Goal: Task Accomplishment & Management: Manage account settings

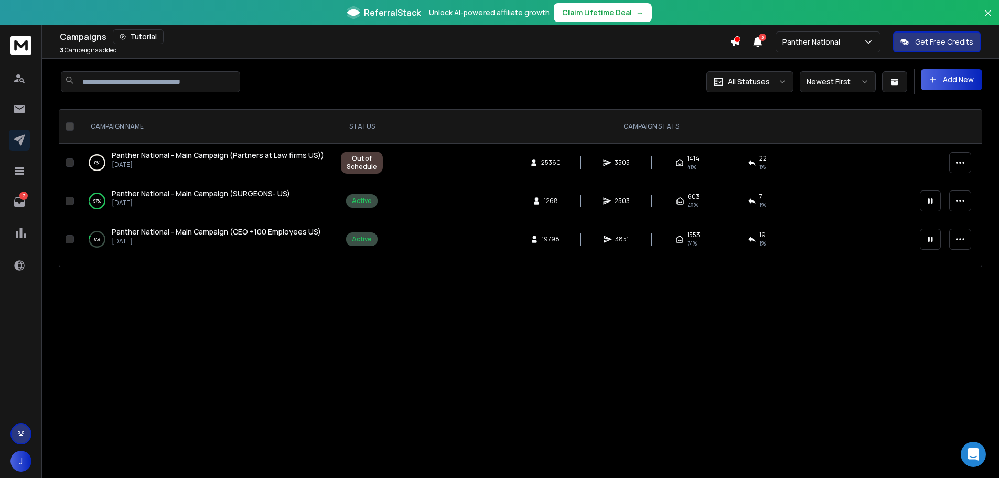
click at [352, 154] on div "Out of Schedule" at bounding box center [362, 162] width 30 height 17
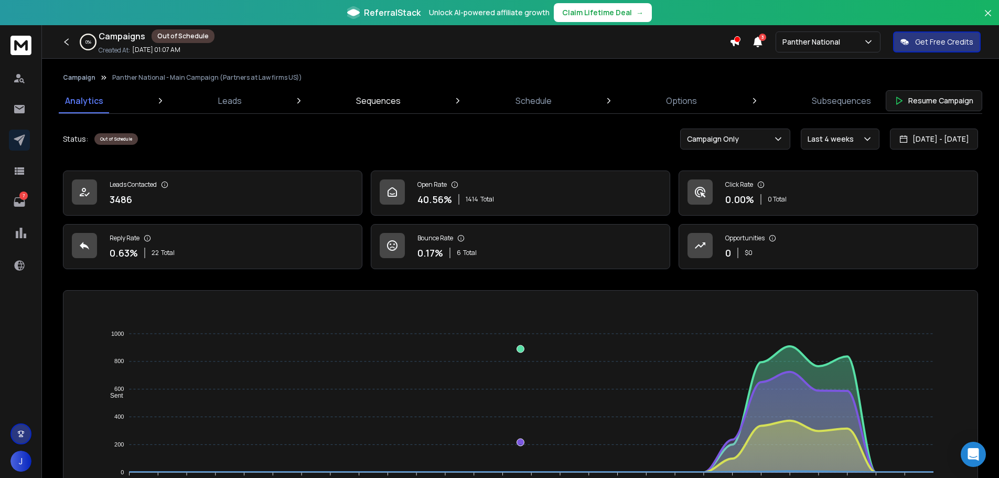
click at [378, 101] on p "Sequences" at bounding box center [378, 100] width 45 height 13
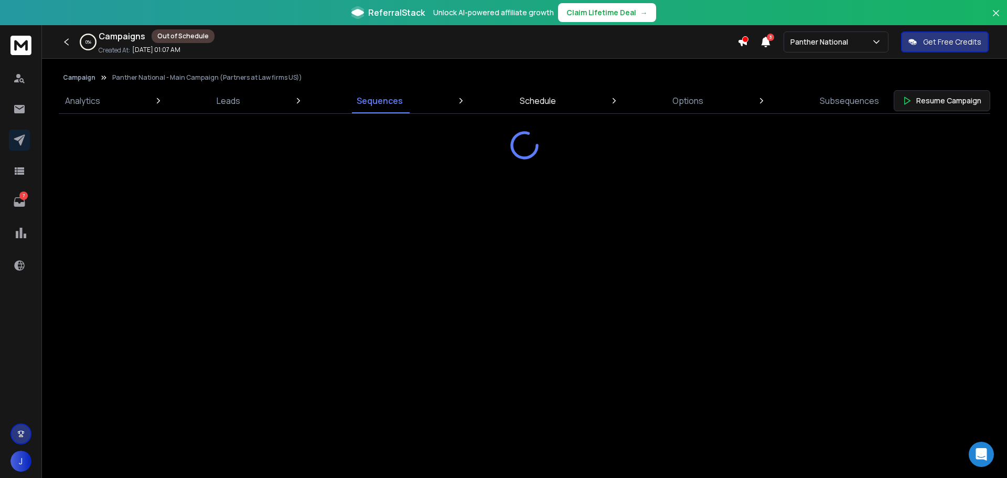
click at [538, 112] on link "Schedule" at bounding box center [537, 100] width 49 height 25
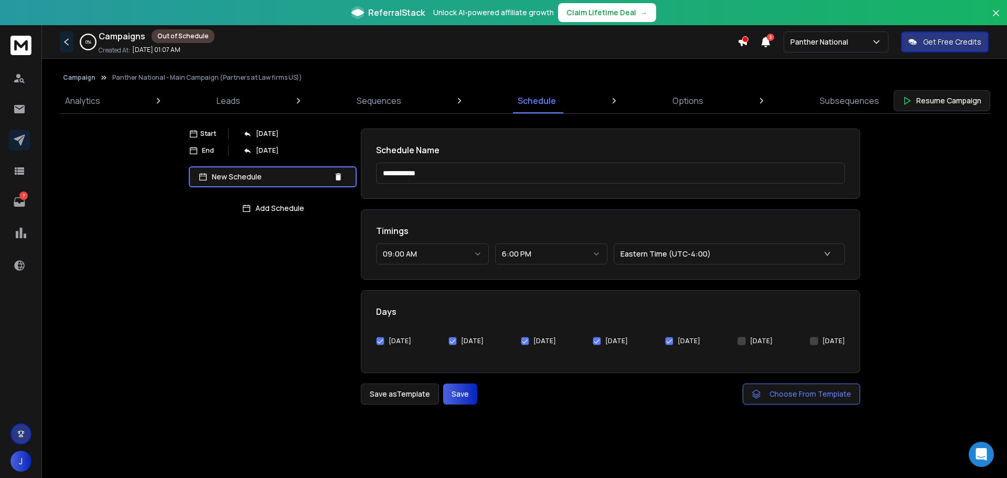
click at [62, 49] on button at bounding box center [67, 41] width 14 height 21
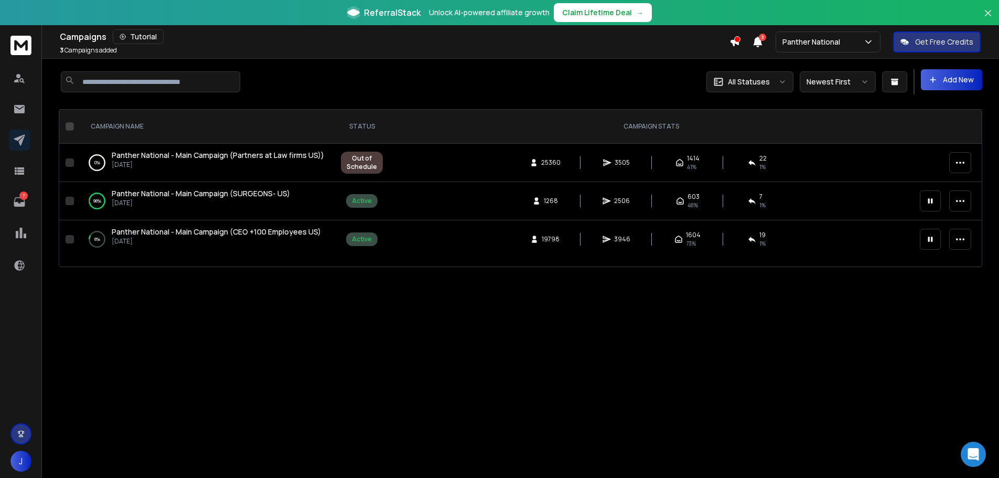
click at [277, 160] on link "Panther National - Main Campaign (Partners at Law firms US))" at bounding box center [218, 155] width 212 height 10
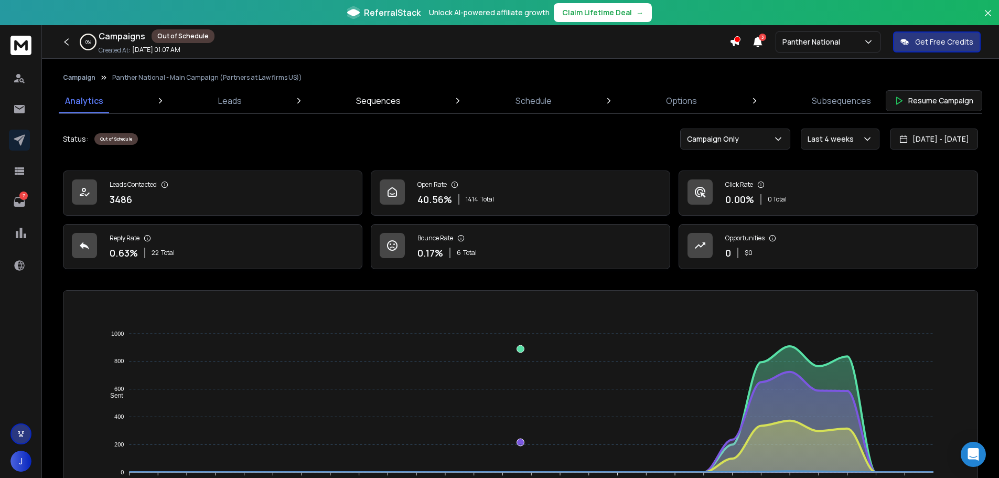
click at [373, 102] on p "Sequences" at bounding box center [378, 100] width 45 height 13
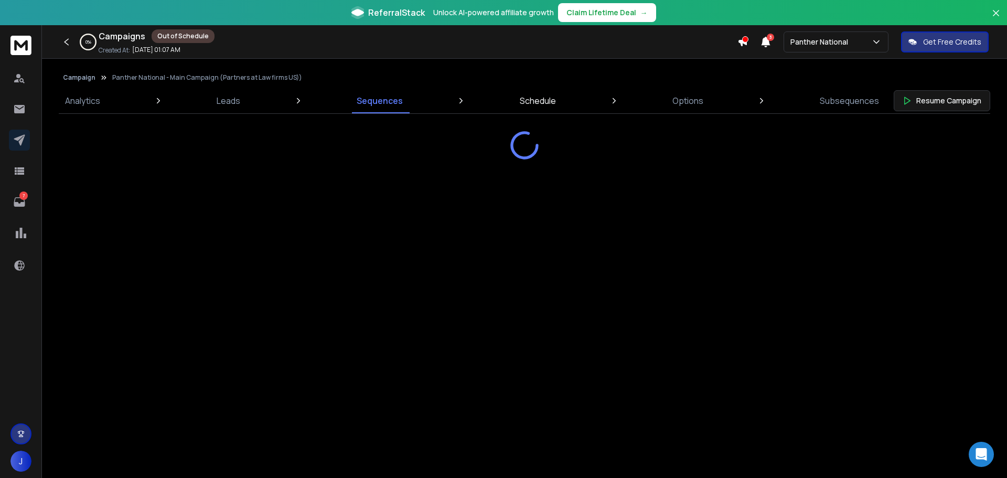
click at [543, 103] on p "Schedule" at bounding box center [538, 100] width 36 height 13
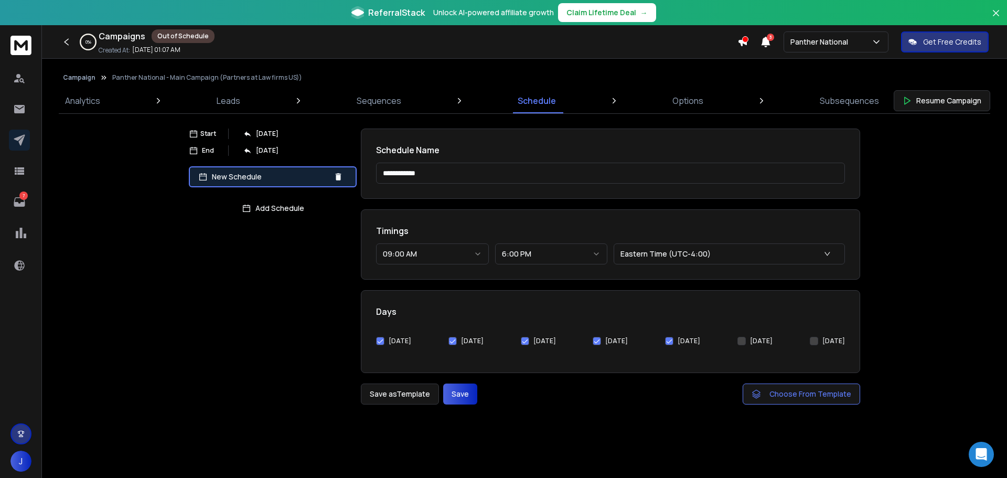
click at [336, 175] on icon at bounding box center [338, 176] width 9 height 9
select select "********"
click at [339, 180] on icon at bounding box center [339, 176] width 6 height 7
drag, startPoint x: 330, startPoint y: 179, endPoint x: 323, endPoint y: 180, distance: 6.8
click at [329, 179] on div "New Schedule" at bounding box center [273, 176] width 168 height 21
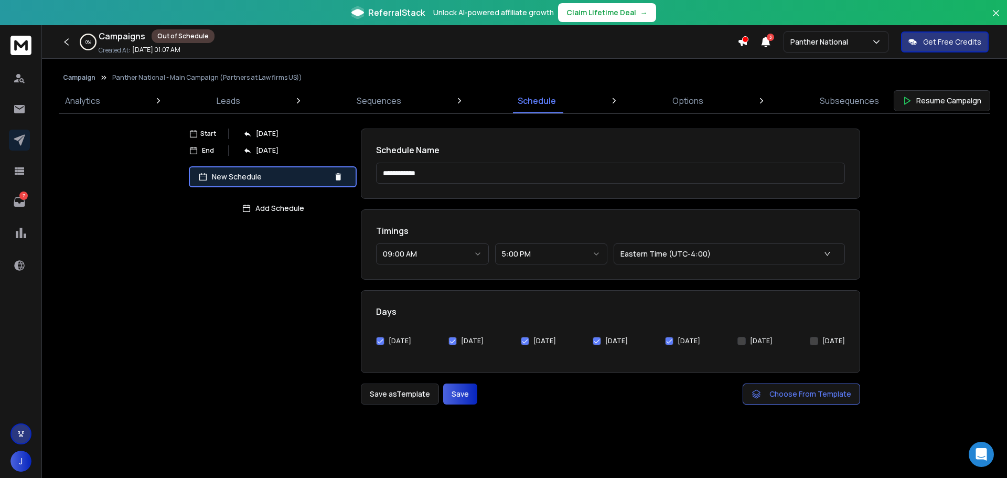
click at [295, 176] on p "New Schedule" at bounding box center [270, 176] width 117 height 10
click at [273, 130] on p "[DATE]" at bounding box center [267, 134] width 23 height 8
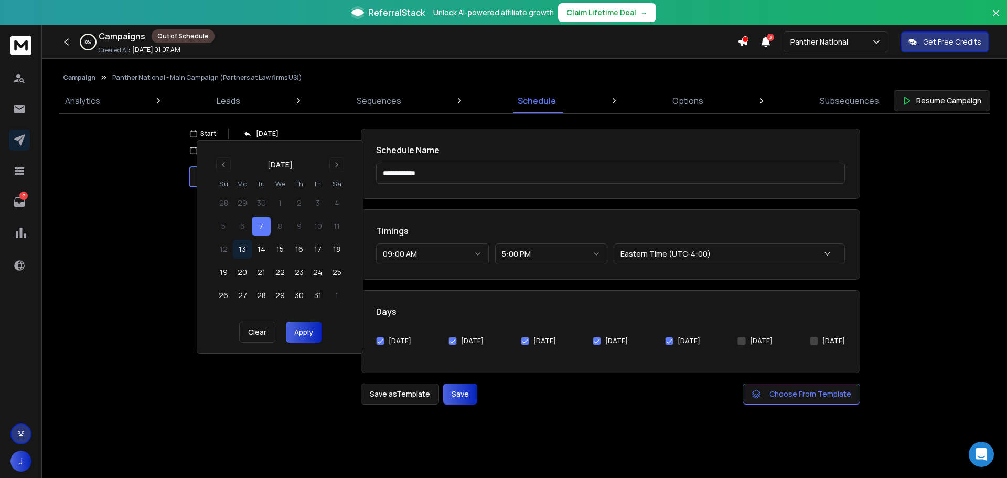
click at [312, 127] on div "**********" at bounding box center [524, 266] width 931 height 284
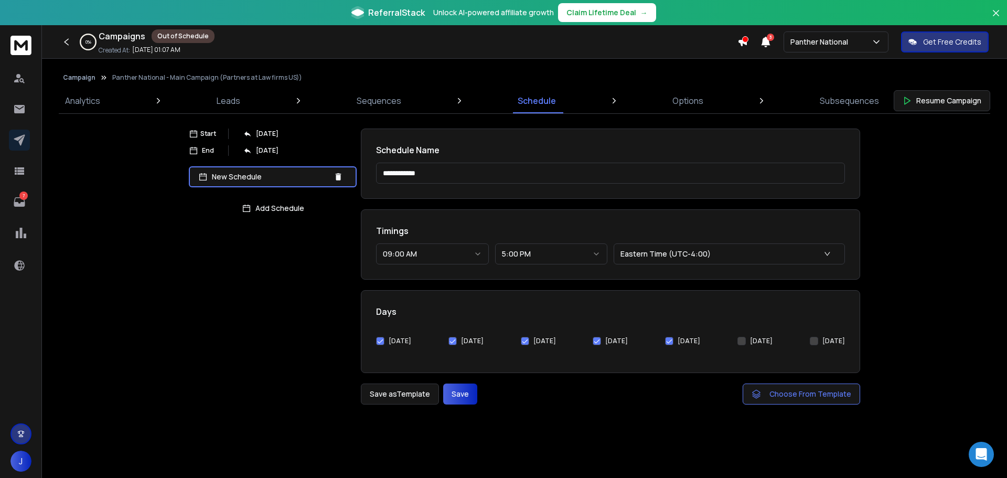
click at [278, 135] on p "[DATE]" at bounding box center [267, 134] width 23 height 8
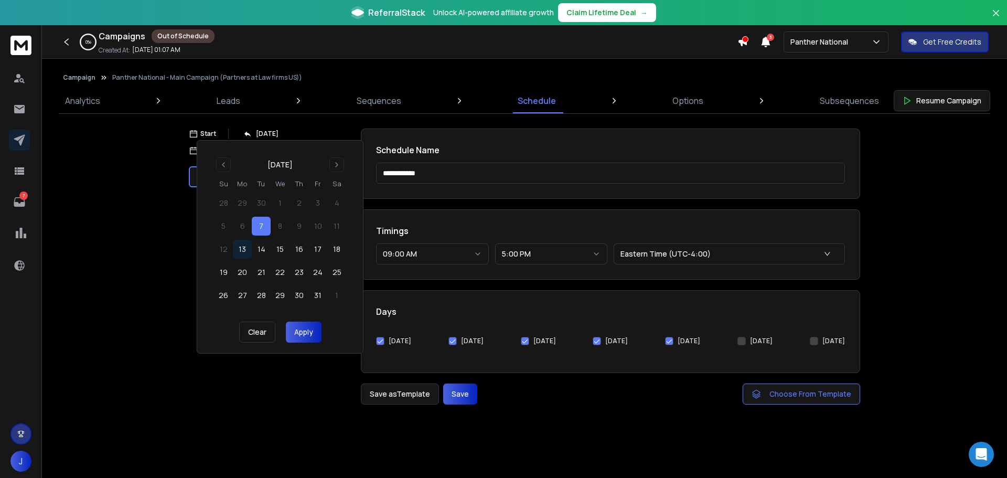
click at [312, 123] on div "**********" at bounding box center [524, 238] width 931 height 339
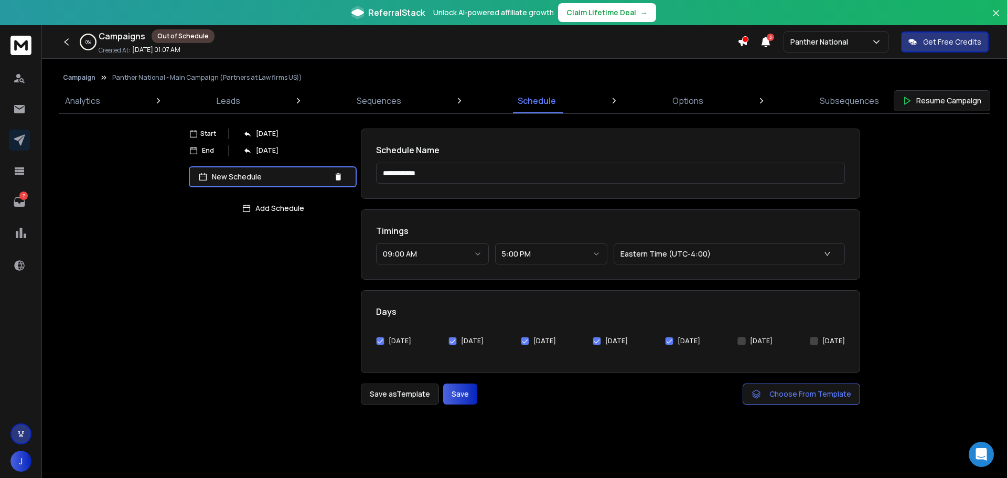
click at [278, 133] on p "[DATE]" at bounding box center [267, 134] width 23 height 8
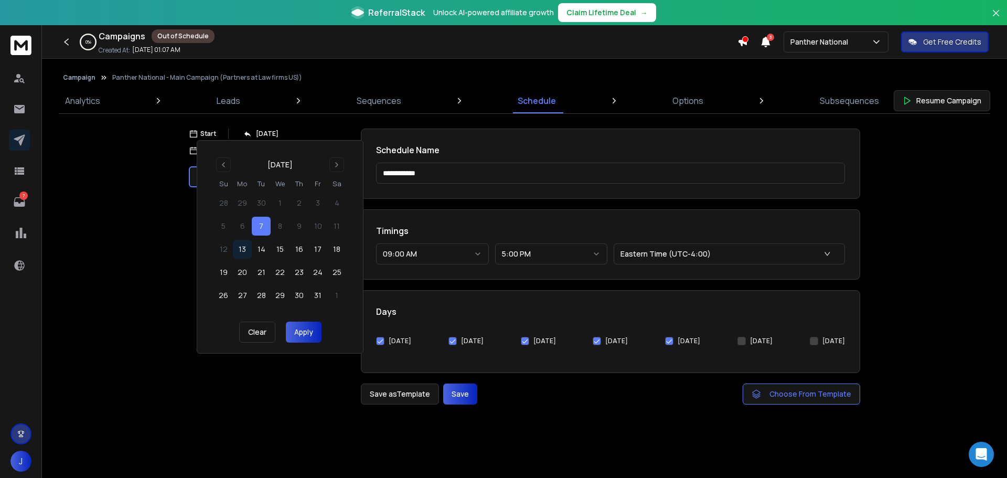
click at [241, 248] on button "13" at bounding box center [242, 249] width 19 height 19
click at [316, 250] on button "17" at bounding box center [317, 249] width 19 height 19
click at [309, 338] on button "Apply" at bounding box center [304, 331] width 36 height 21
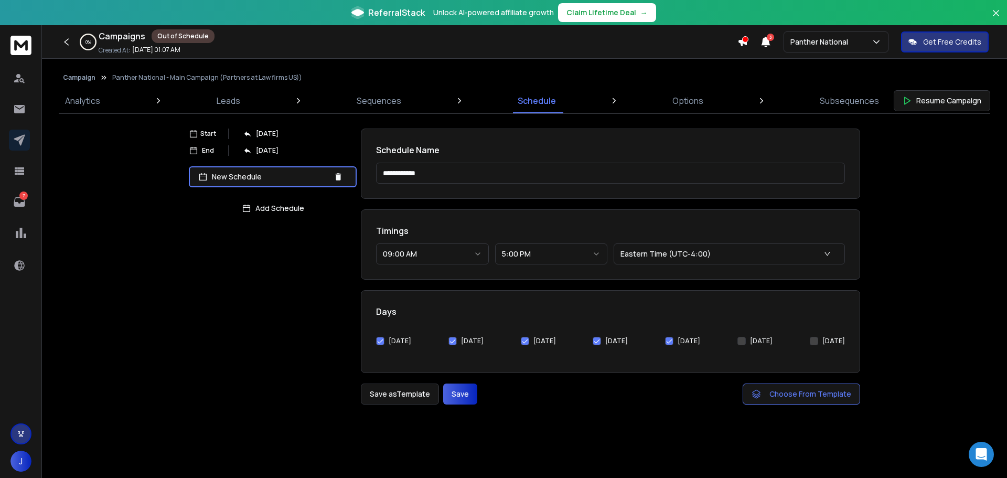
click at [460, 388] on button "Save" at bounding box center [460, 393] width 34 height 21
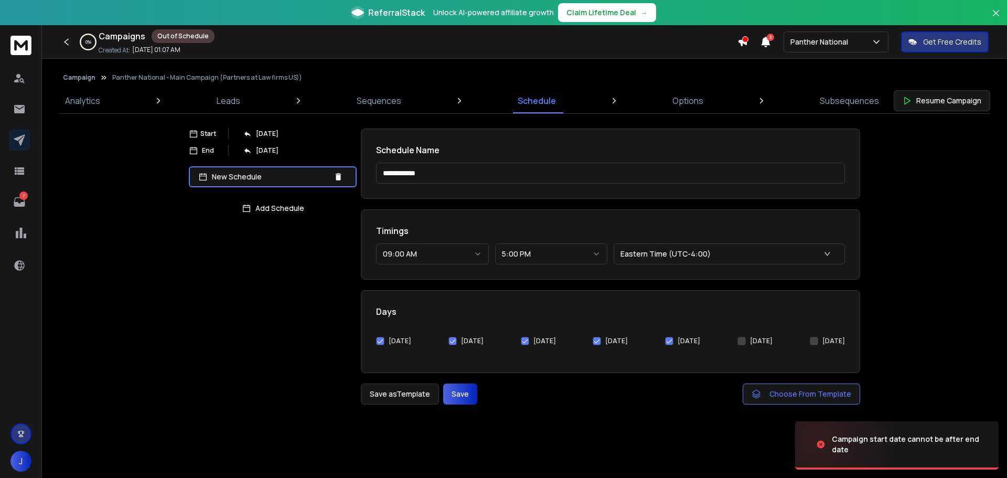
click at [278, 134] on p "[DATE]" at bounding box center [267, 134] width 23 height 8
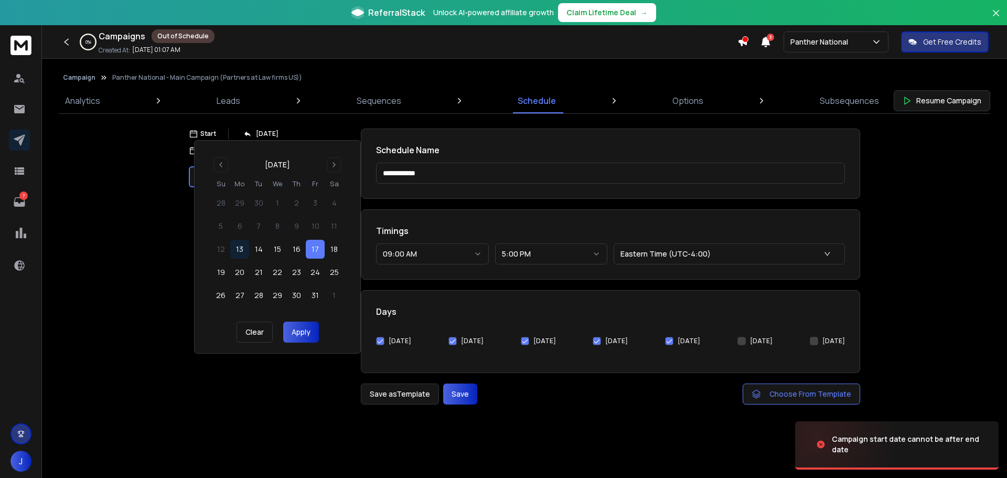
click at [278, 134] on p "[DATE]" at bounding box center [267, 134] width 23 height 8
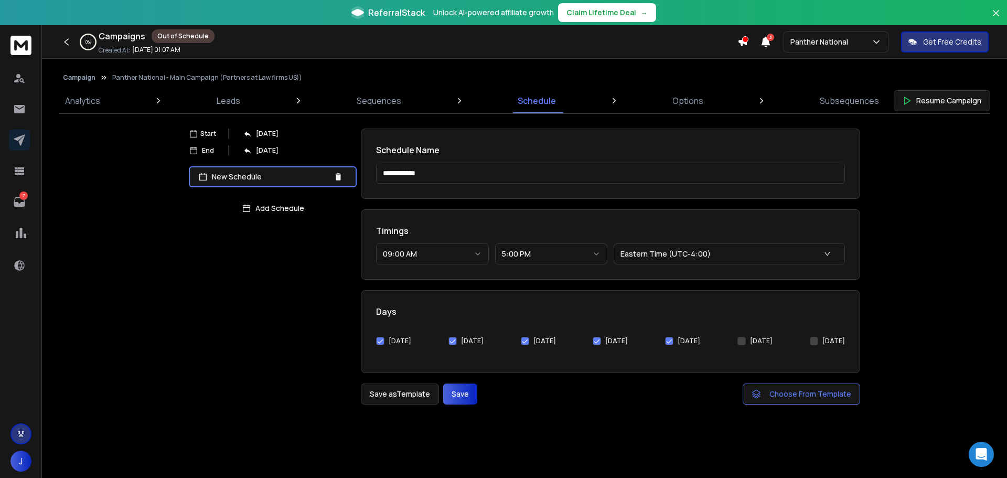
click at [278, 134] on p "[DATE]" at bounding box center [267, 134] width 23 height 8
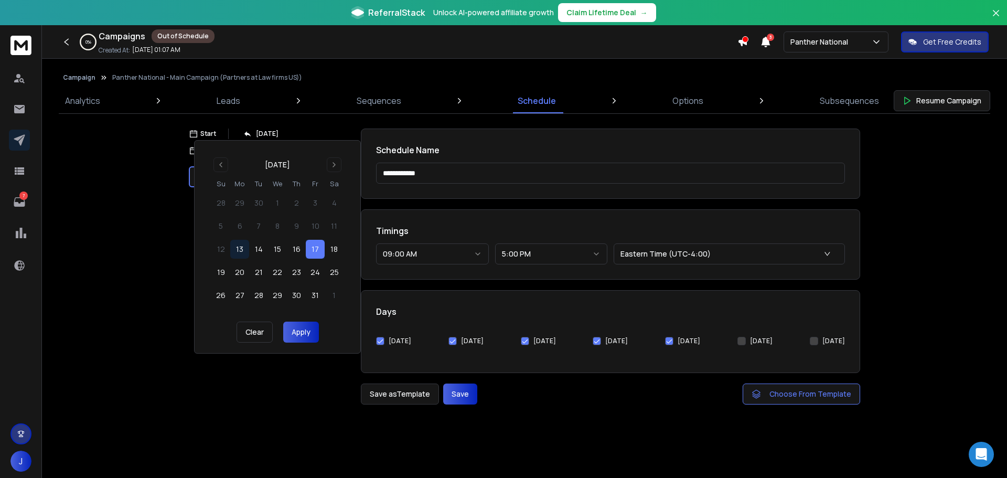
click at [278, 130] on p "[DATE]" at bounding box center [267, 134] width 23 height 8
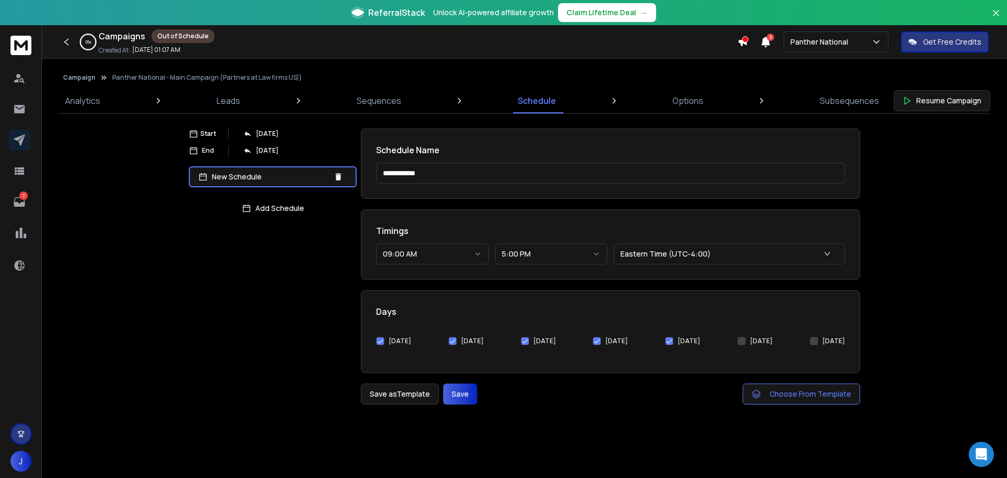
click at [274, 149] on p "[DATE]" at bounding box center [267, 150] width 23 height 8
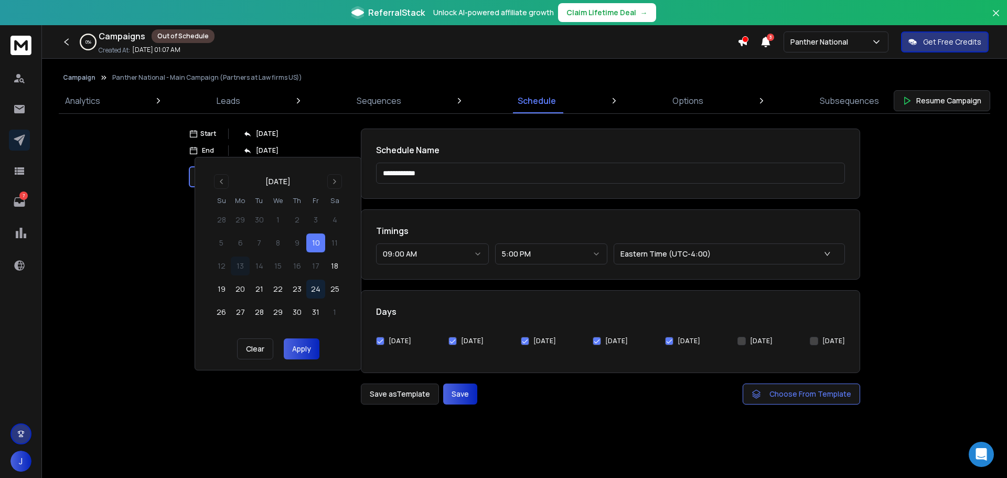
click at [320, 291] on button "24" at bounding box center [315, 289] width 19 height 19
click at [312, 352] on button "Apply" at bounding box center [302, 348] width 36 height 21
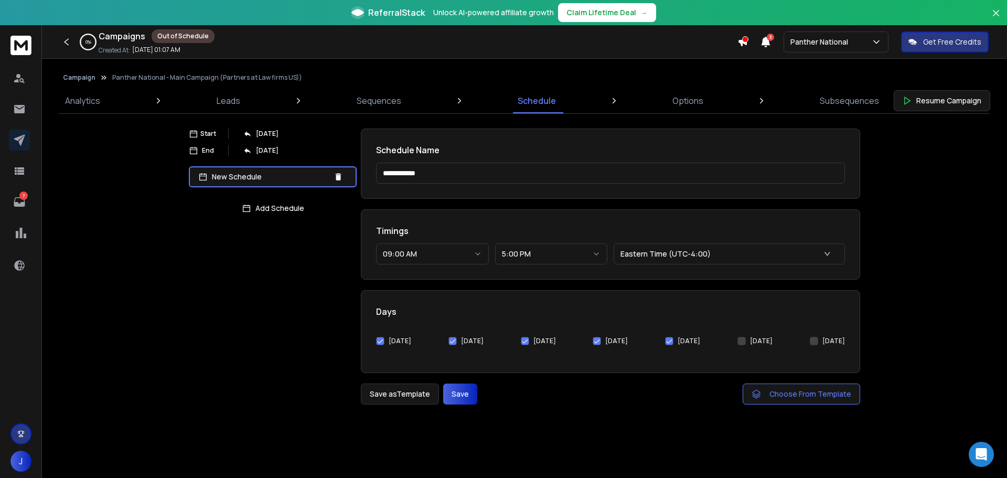
click at [463, 390] on button "Save" at bounding box center [460, 393] width 34 height 21
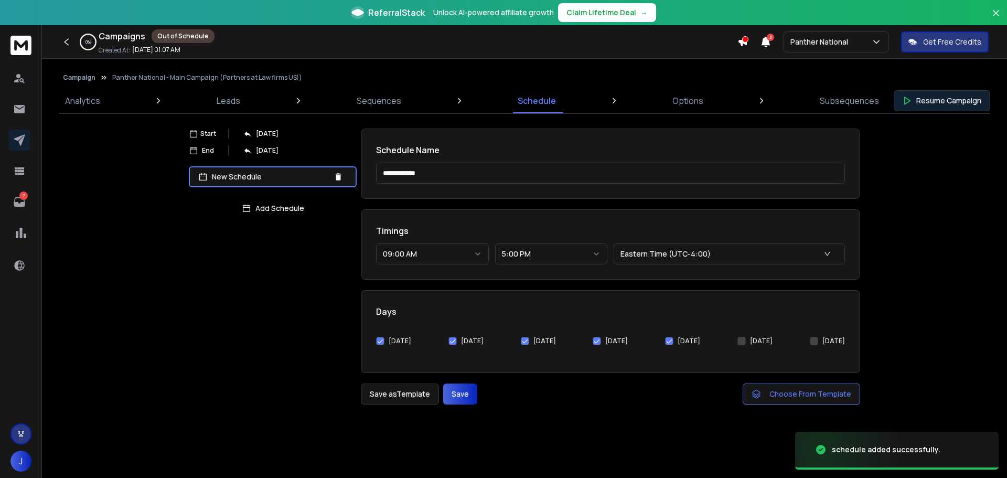
click at [932, 98] on button "Resume Campaign" at bounding box center [942, 100] width 96 height 21
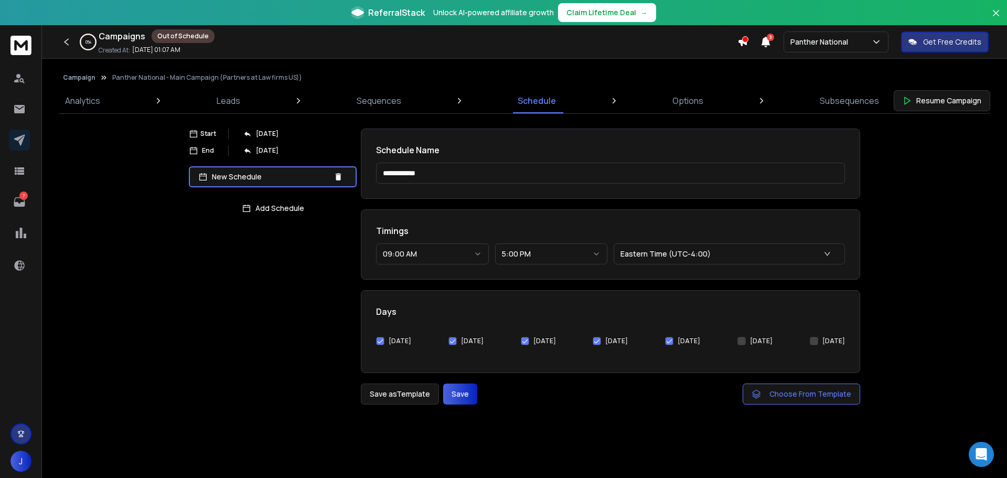
click at [278, 133] on p "[DATE]" at bounding box center [267, 134] width 23 height 8
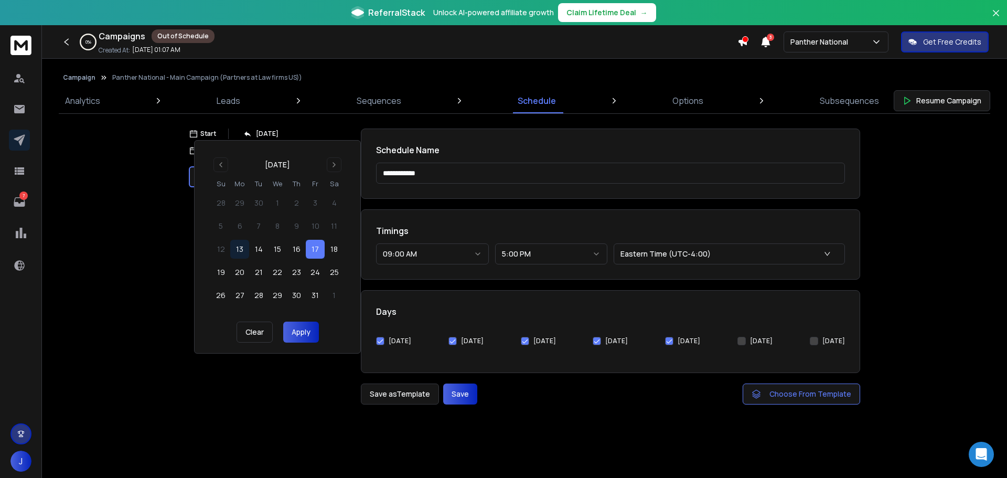
click at [239, 253] on button "13" at bounding box center [239, 249] width 19 height 19
click at [313, 327] on button "Apply" at bounding box center [301, 331] width 36 height 21
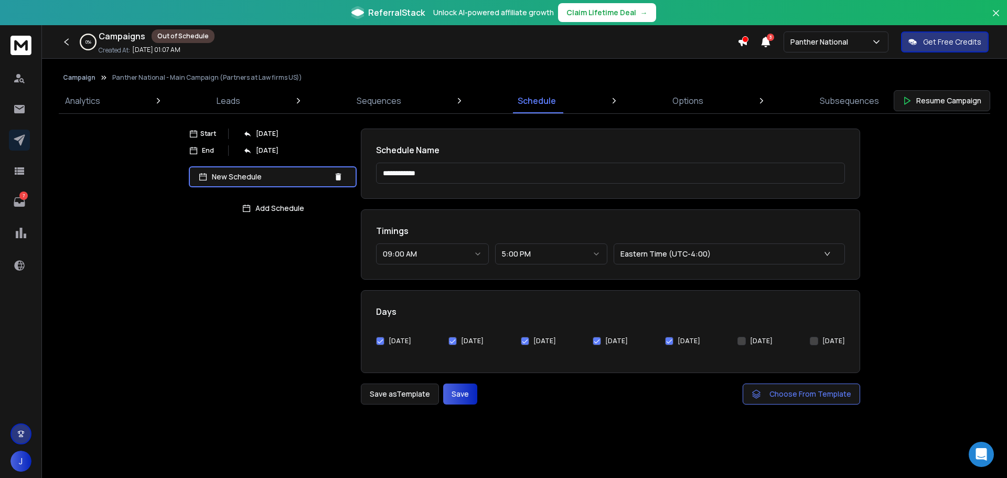
click at [465, 394] on button "Save" at bounding box center [460, 393] width 34 height 21
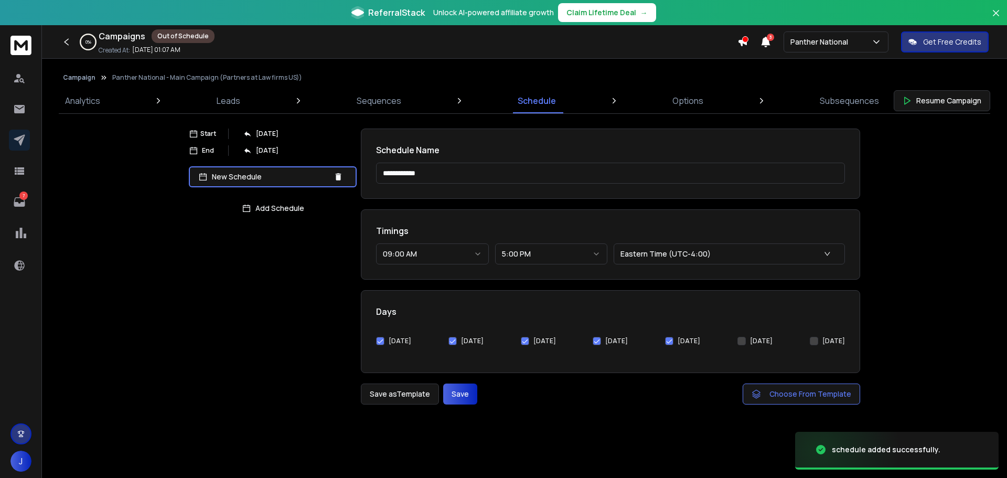
click at [924, 88] on div "Analytics Leads Sequences Schedule Options Subsequences Resume Campaign" at bounding box center [524, 101] width 931 height 26
click at [922, 98] on button "Resume Campaign" at bounding box center [942, 100] width 96 height 21
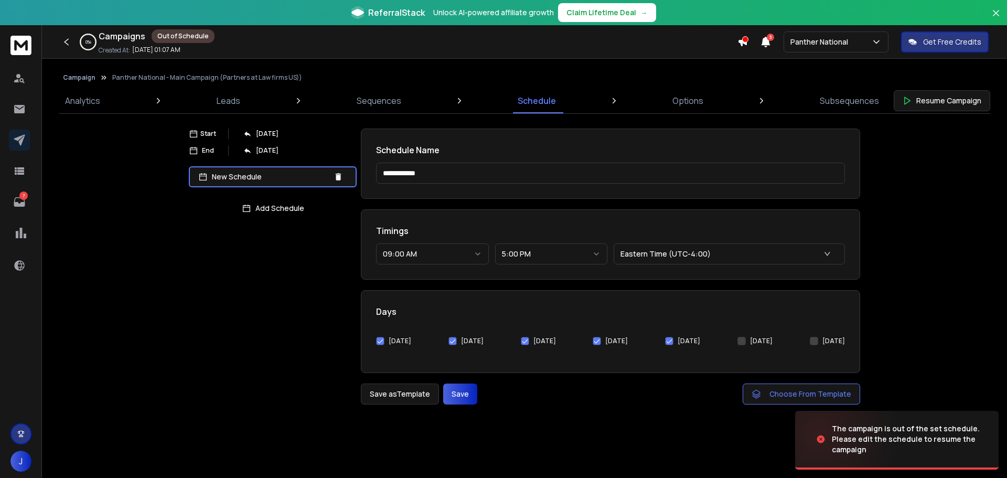
click at [278, 133] on p "[DATE]" at bounding box center [267, 134] width 23 height 8
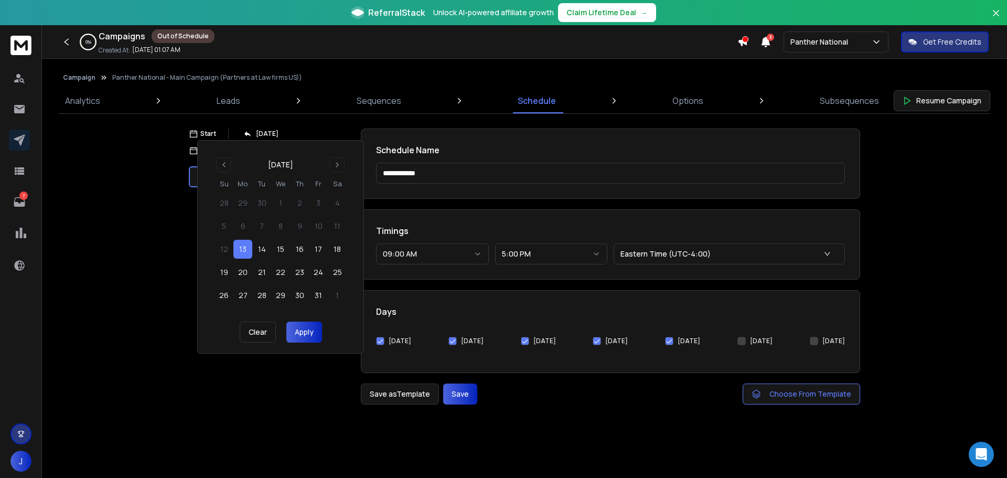
click at [249, 249] on button "13" at bounding box center [242, 249] width 19 height 19
click at [242, 247] on button "13" at bounding box center [242, 249] width 19 height 19
click at [326, 251] on button "17" at bounding box center [318, 249] width 19 height 19
click at [241, 250] on button "13" at bounding box center [242, 249] width 19 height 19
click at [309, 337] on button "Apply" at bounding box center [304, 331] width 36 height 21
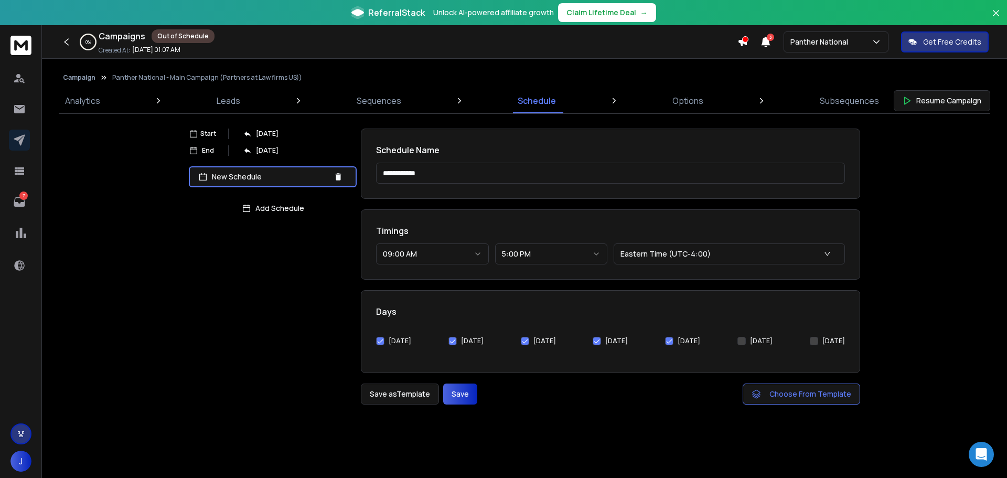
click at [278, 151] on p "[DATE]" at bounding box center [267, 150] width 23 height 8
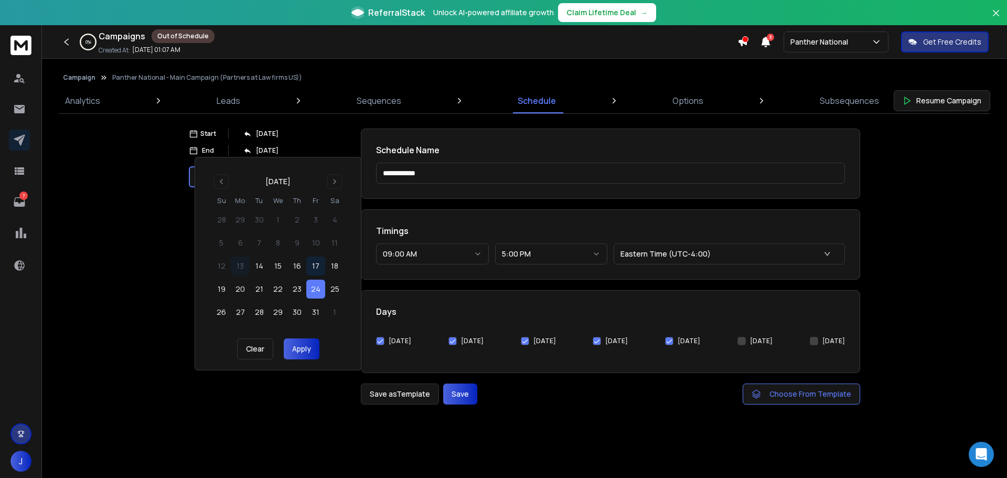
click at [314, 267] on button "17" at bounding box center [315, 265] width 19 height 19
click at [309, 347] on button "Apply" at bounding box center [302, 348] width 36 height 21
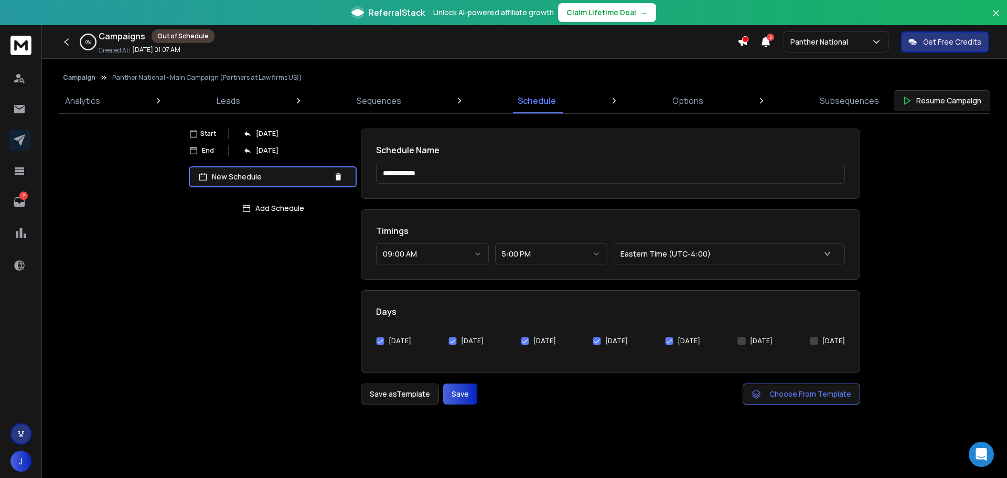
click at [468, 395] on button "Save" at bounding box center [460, 393] width 34 height 21
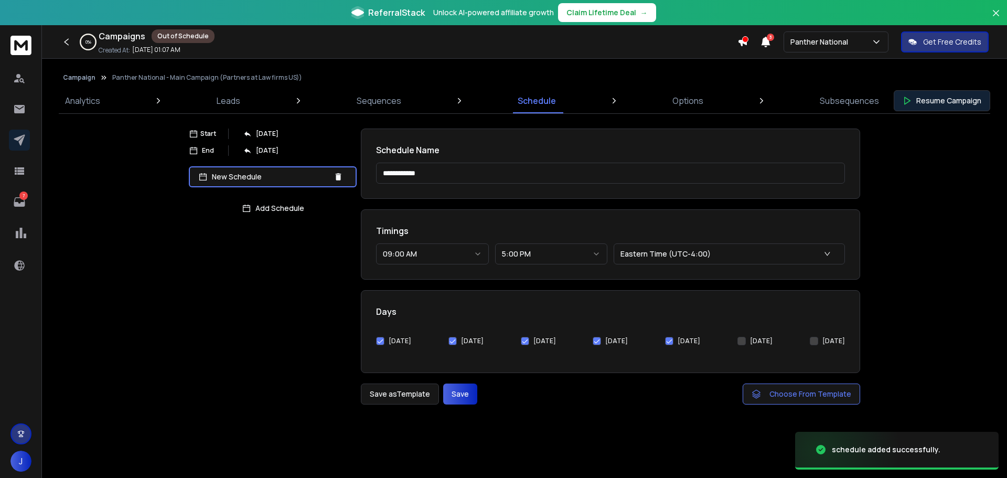
click at [914, 104] on button "Resume Campaign" at bounding box center [942, 100] width 96 height 21
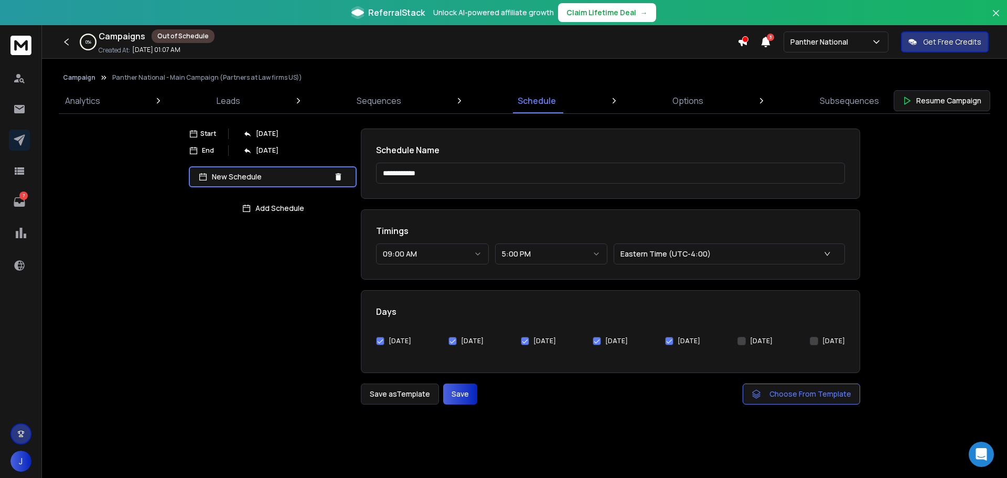
click at [463, 398] on button "Save" at bounding box center [460, 393] width 34 height 21
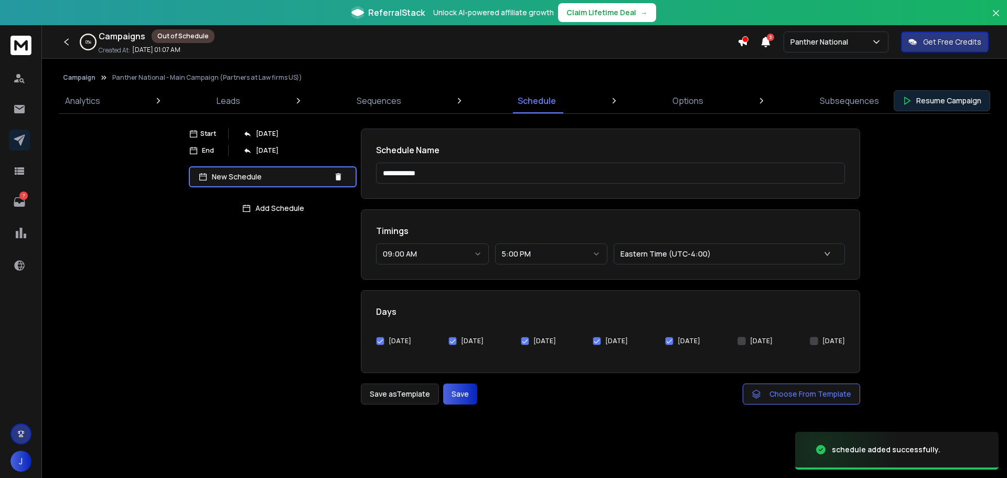
click at [936, 100] on button "Resume Campaign" at bounding box center [942, 100] width 96 height 21
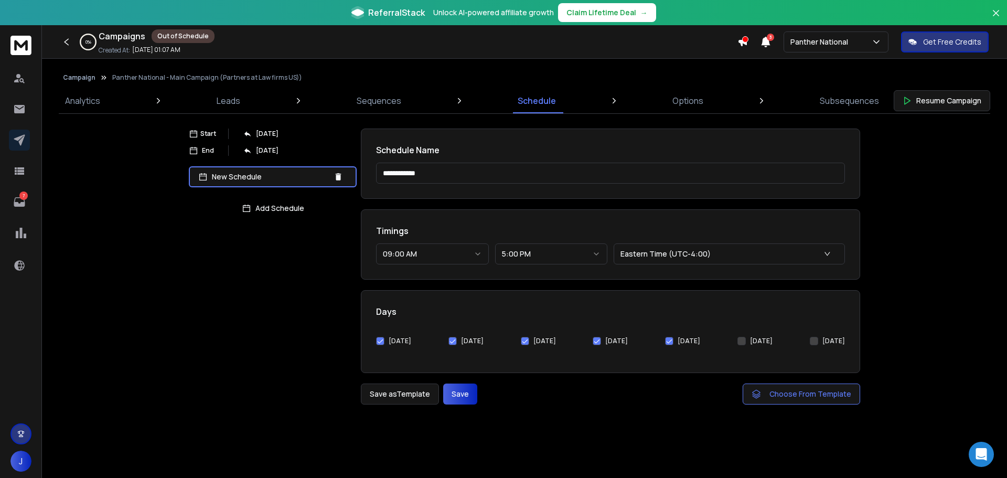
click at [249, 94] on div "Analytics Leads Sequences Schedule Options Subsequences" at bounding box center [472, 100] width 826 height 25
click at [238, 102] on p "Leads" at bounding box center [229, 100] width 24 height 13
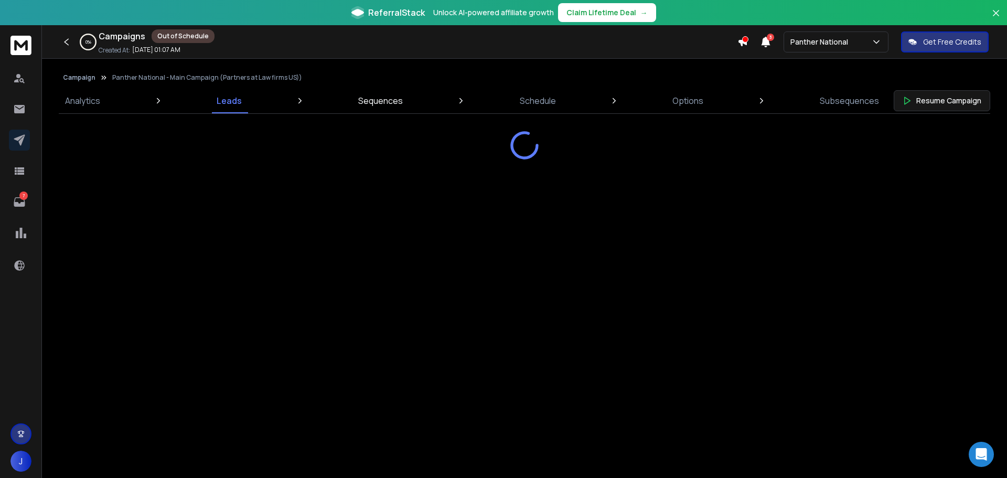
click at [374, 102] on p "Sequences" at bounding box center [380, 100] width 45 height 13
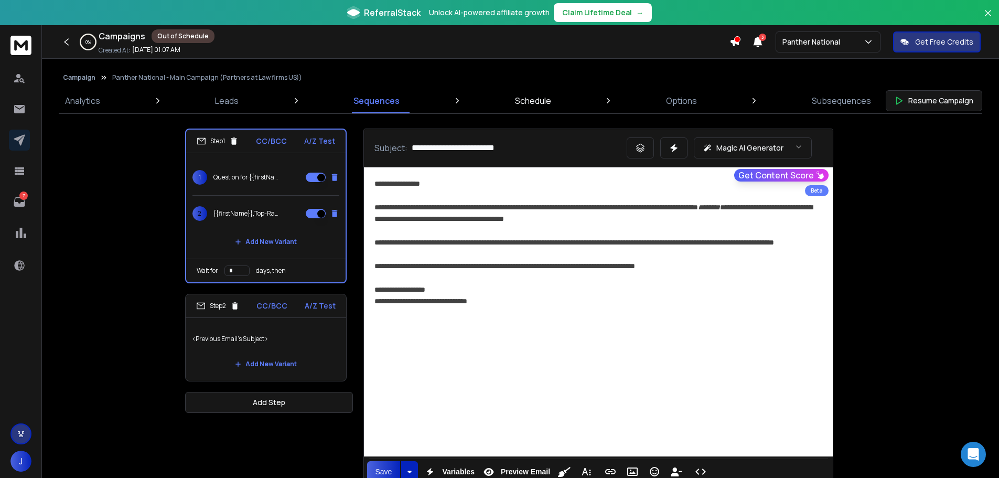
click at [544, 103] on p "Schedule" at bounding box center [533, 100] width 36 height 13
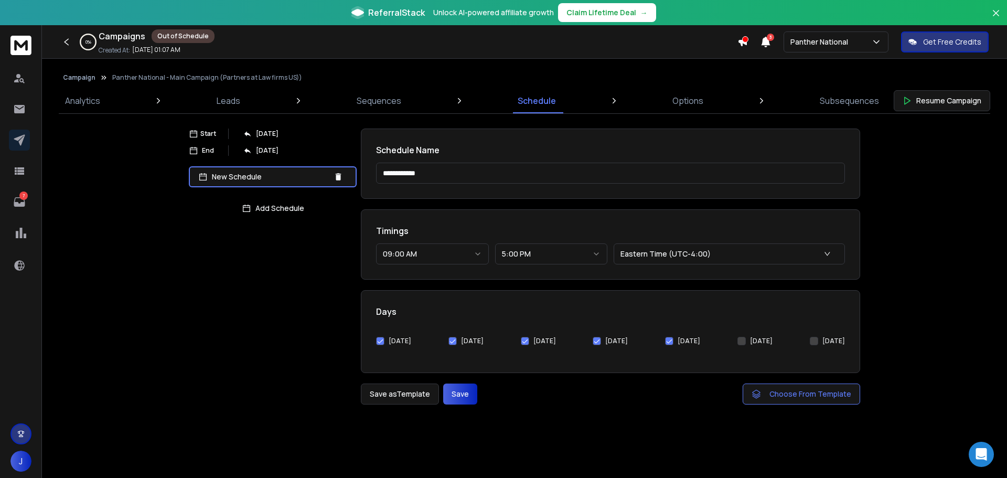
click at [552, 253] on button "5:00 PM" at bounding box center [551, 253] width 113 height 21
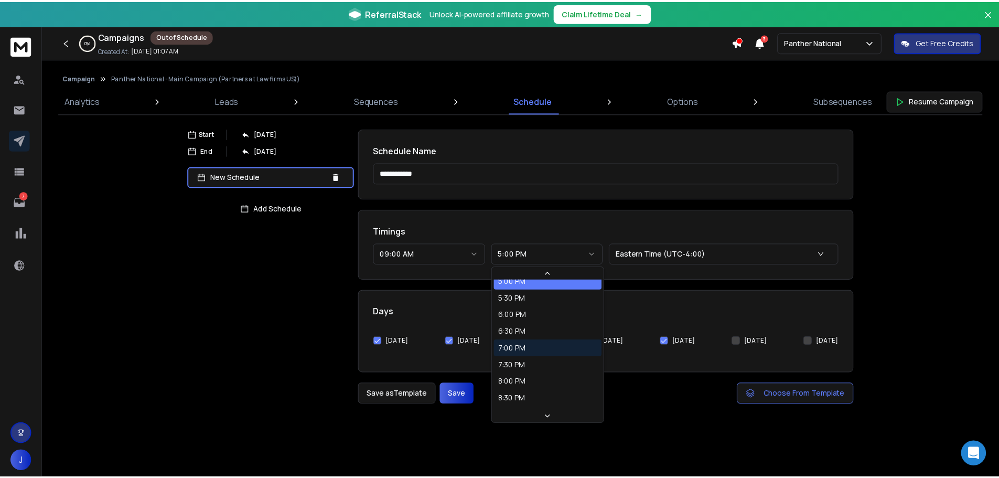
scroll to position [244, 0]
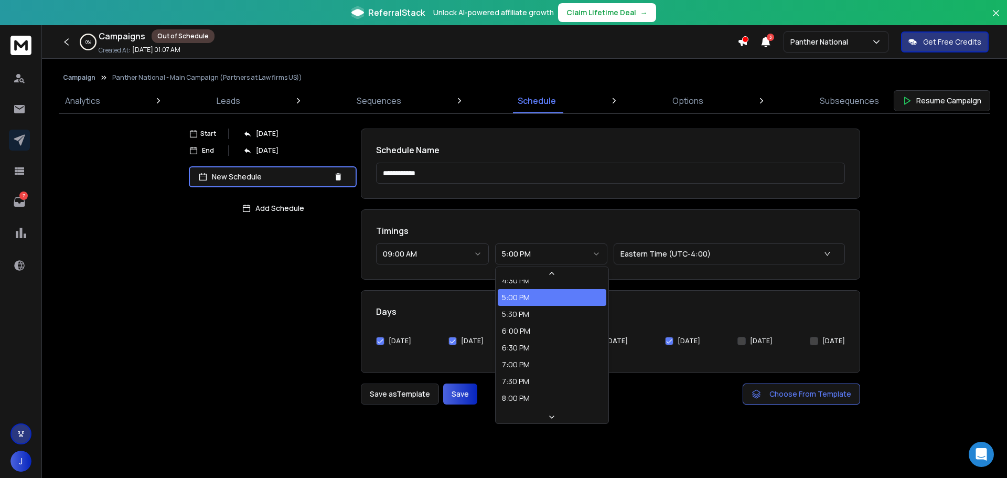
select select "********"
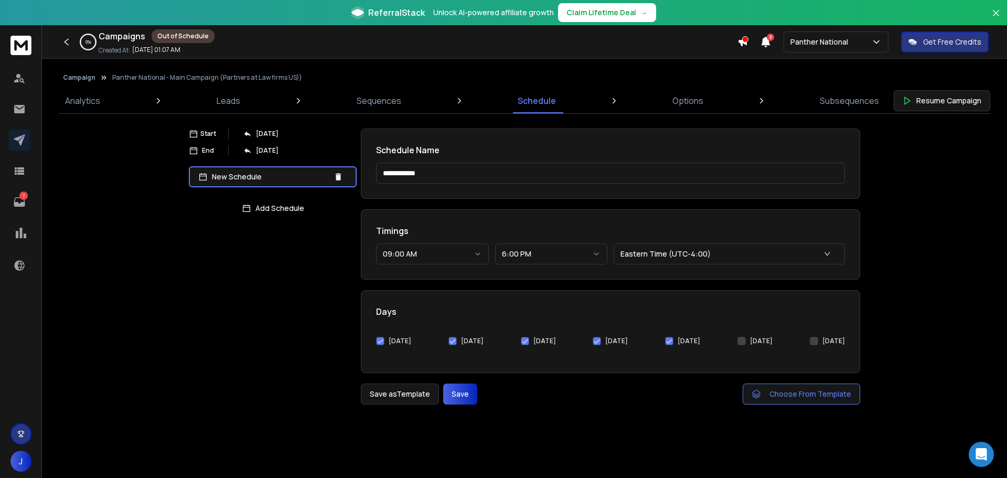
click at [656, 428] on div "**********" at bounding box center [503, 239] width 1007 height 478
click at [463, 394] on button "Save" at bounding box center [460, 393] width 34 height 21
click at [920, 104] on button "Resume Campaign" at bounding box center [942, 100] width 96 height 21
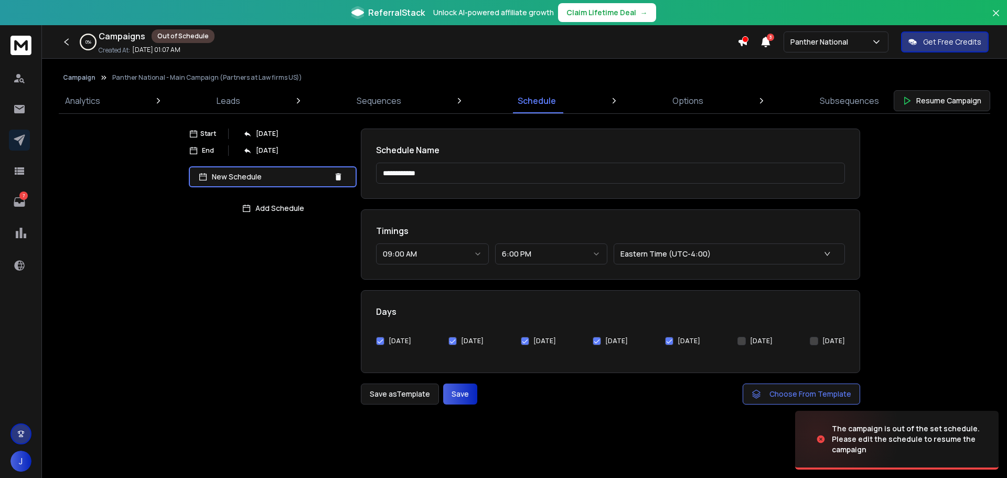
click at [955, 327] on div "**********" at bounding box center [524, 266] width 931 height 284
click at [278, 131] on p "[DATE]" at bounding box center [267, 134] width 23 height 8
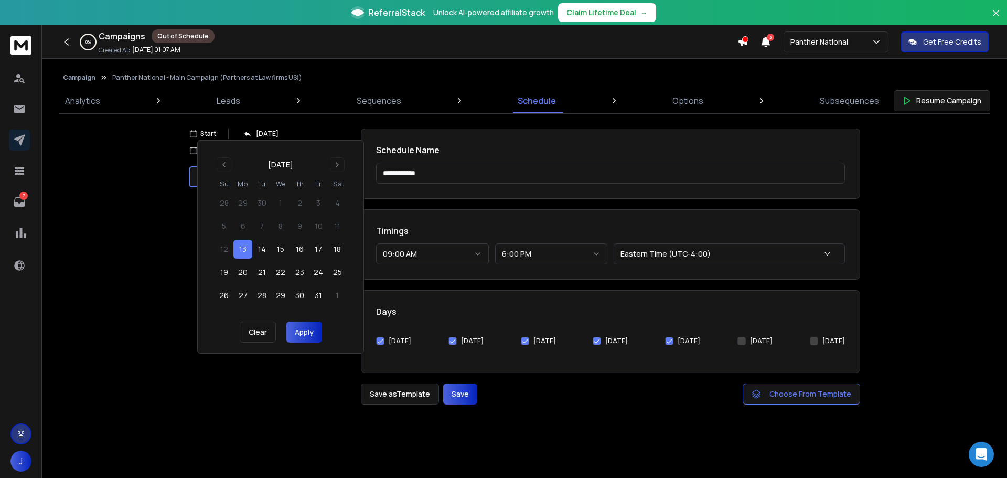
click at [246, 251] on button "13" at bounding box center [242, 249] width 19 height 19
click at [248, 250] on button "13" at bounding box center [242, 249] width 19 height 19
click at [310, 324] on button "Apply" at bounding box center [304, 331] width 36 height 21
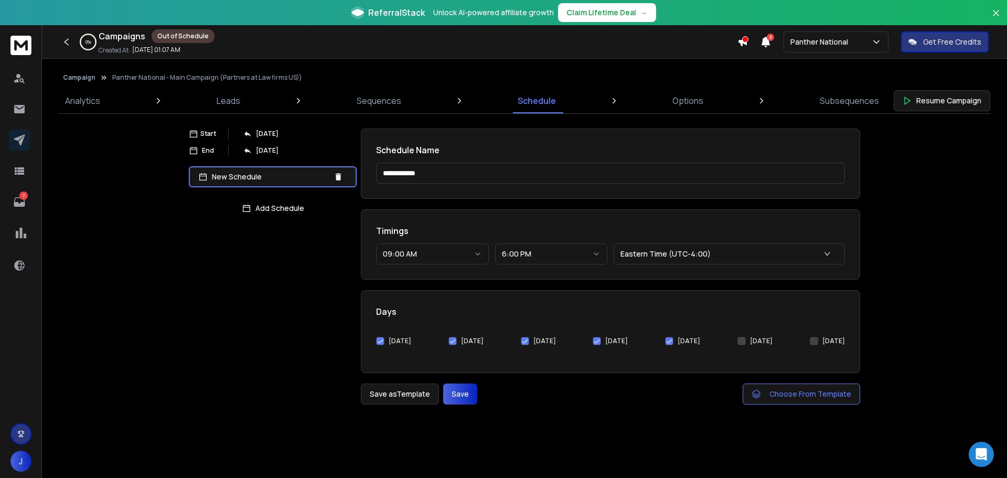
click at [278, 132] on p "[DATE]" at bounding box center [267, 134] width 23 height 8
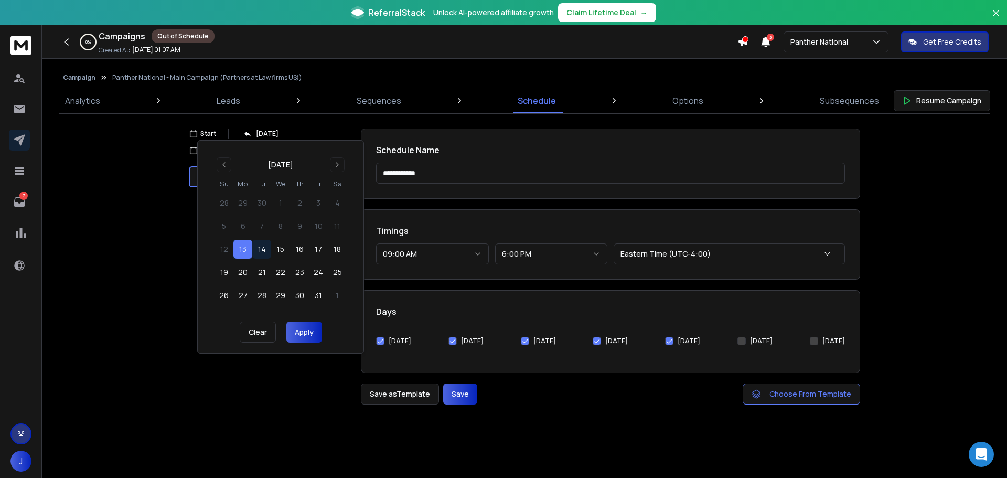
click at [263, 251] on button "14" at bounding box center [261, 249] width 19 height 19
click at [310, 329] on button "Apply" at bounding box center [304, 331] width 36 height 21
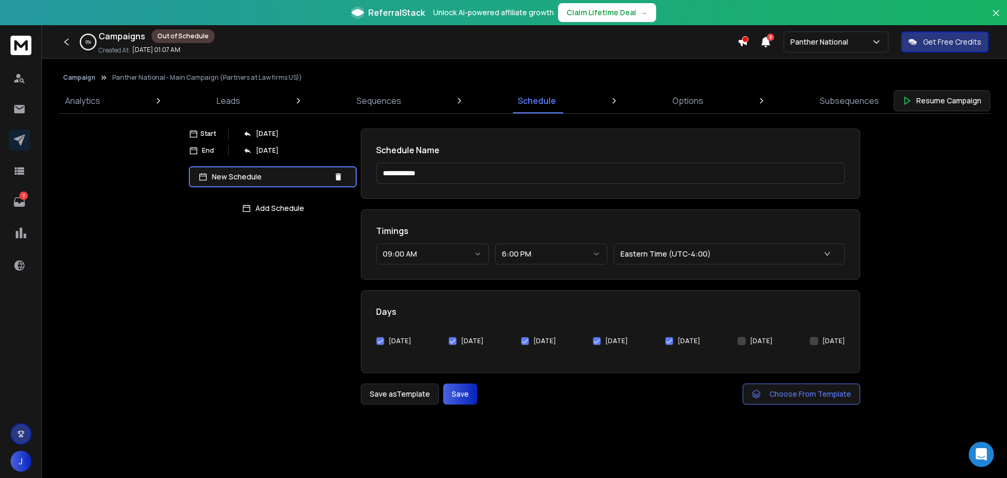
drag, startPoint x: 466, startPoint y: 390, endPoint x: 460, endPoint y: 389, distance: 5.3
click at [465, 390] on button "Save" at bounding box center [460, 393] width 34 height 21
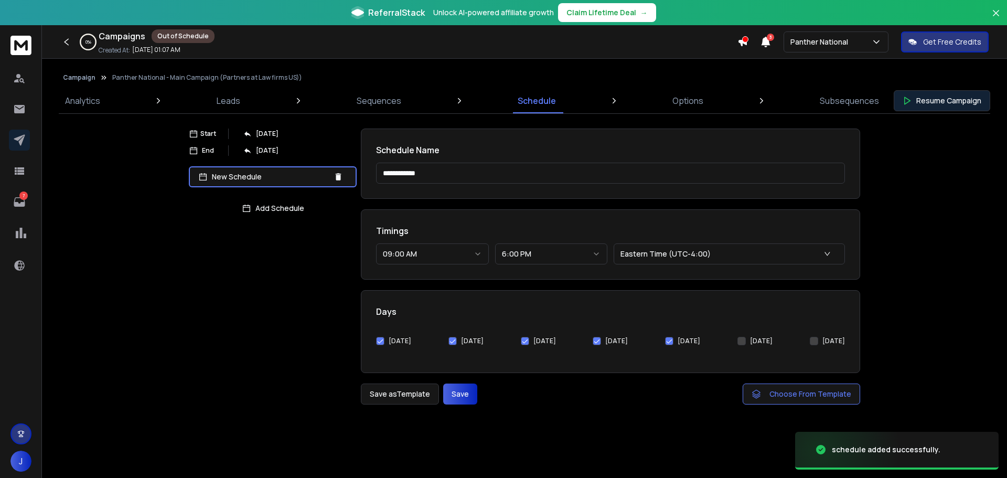
click at [928, 92] on button "Resume Campaign" at bounding box center [942, 100] width 96 height 21
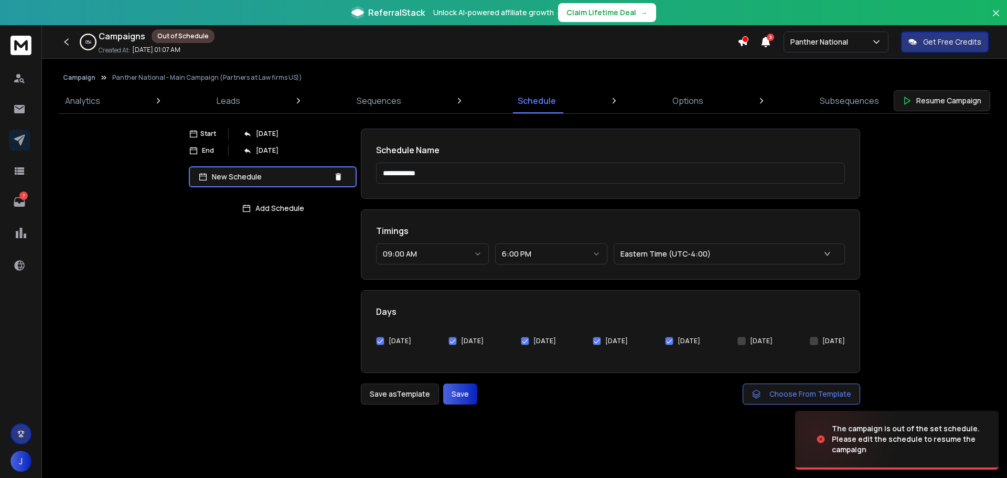
click at [278, 137] on p "[DATE]" at bounding box center [267, 134] width 23 height 8
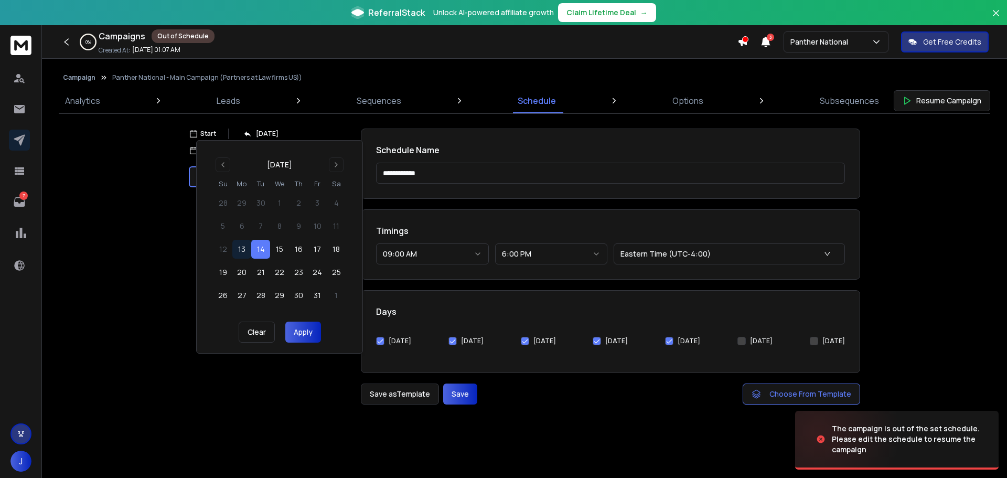
click at [243, 252] on button "13" at bounding box center [241, 249] width 19 height 19
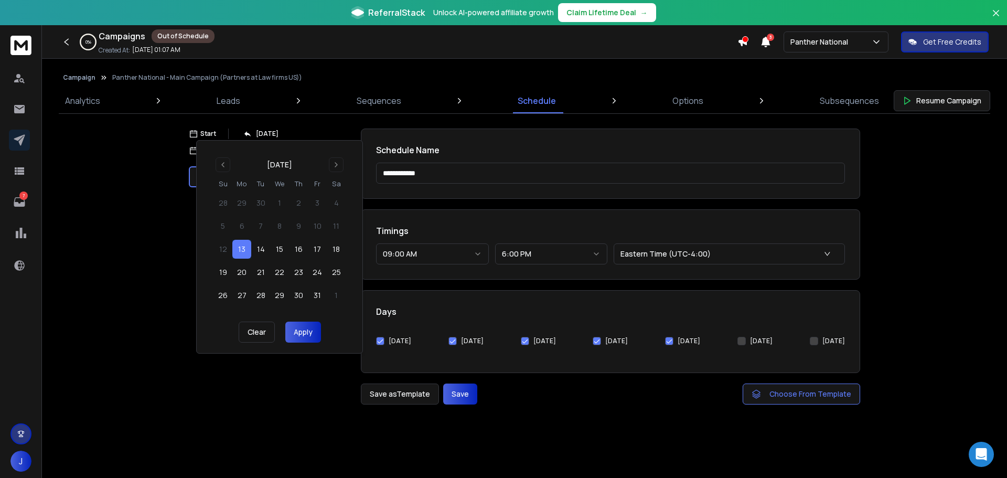
click at [307, 328] on button "Apply" at bounding box center [303, 331] width 36 height 21
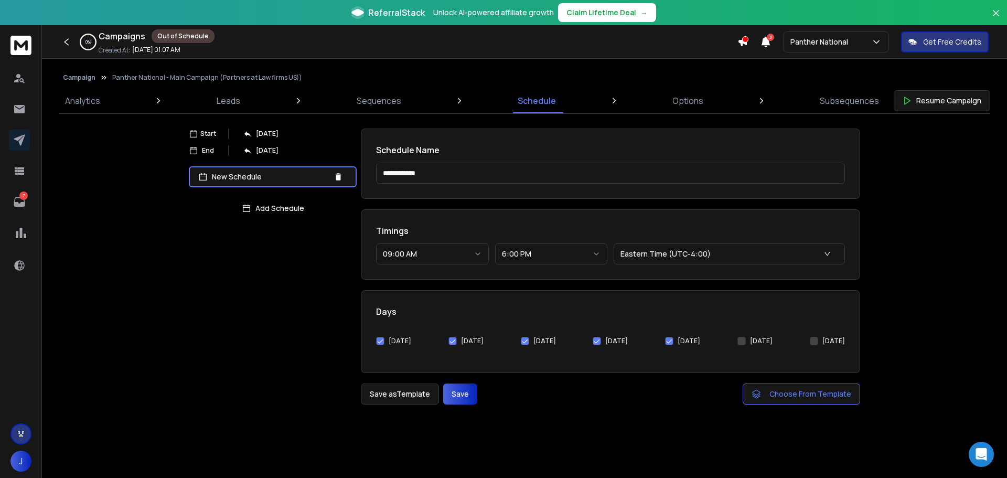
click at [316, 323] on div "**********" at bounding box center [524, 266] width 671 height 276
click at [464, 388] on button "Save" at bounding box center [460, 393] width 34 height 21
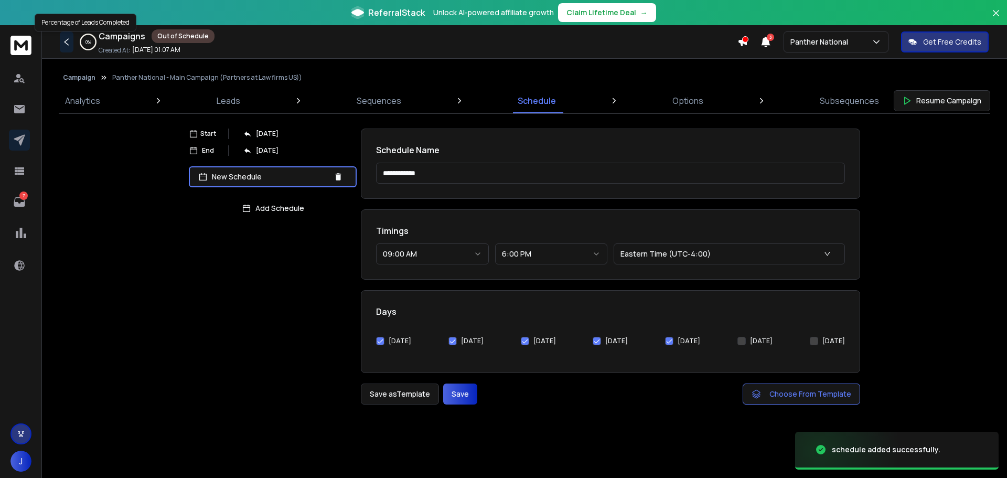
click at [64, 39] on icon at bounding box center [66, 41] width 9 height 9
